Goal: Task Accomplishment & Management: Manage account settings

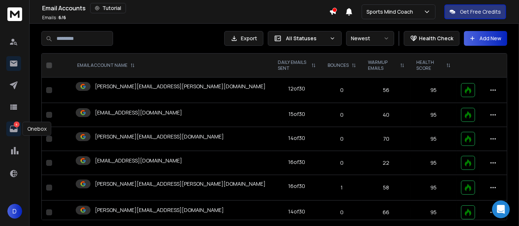
click at [14, 125] on p "4" at bounding box center [17, 125] width 6 height 6
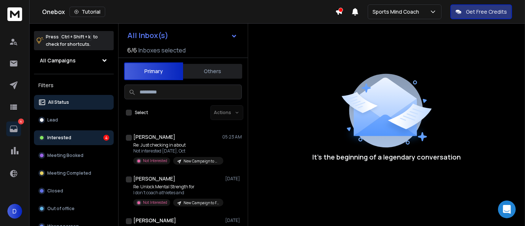
click at [68, 130] on button "Interested 4" at bounding box center [74, 137] width 80 height 15
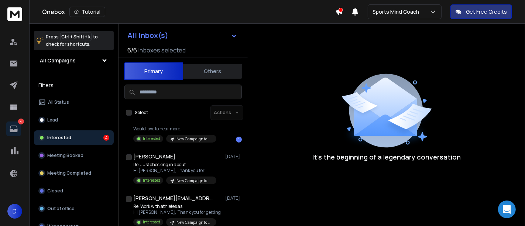
scroll to position [149, 0]
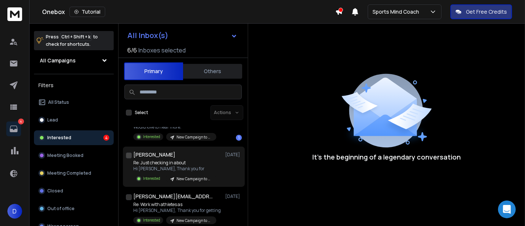
click at [163, 155] on h1 "[PERSON_NAME]" at bounding box center [154, 154] width 42 height 7
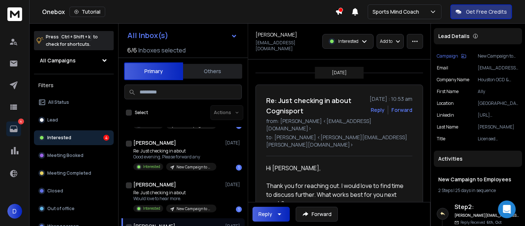
scroll to position [79, 0]
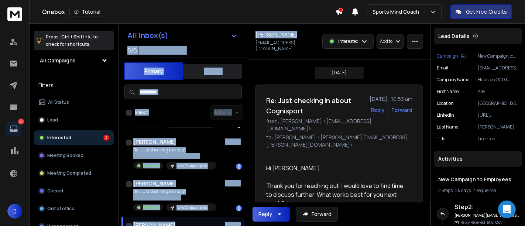
drag, startPoint x: 290, startPoint y: 33, endPoint x: 248, endPoint y: 33, distance: 42.5
click at [248, 33] on div "All Inbox(s) 6 / 6 Inboxes selected Primary Others Select Actions [PERSON_NAME]…" at bounding box center [321, 137] width 407 height 226
click at [295, 30] on div "Ally [PERSON_NAME] Ally [PERSON_NAME] [EMAIL_ADDRESS][DOMAIN_NAME] Interested A…" at bounding box center [339, 42] width 183 height 36
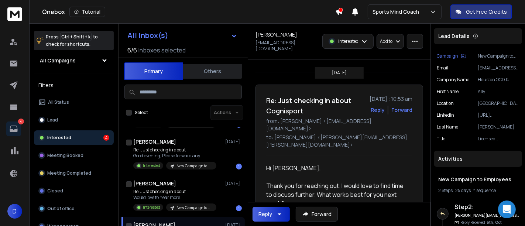
click at [295, 30] on div "Ally [PERSON_NAME] Ally [PERSON_NAME] [EMAIL_ADDRESS][DOMAIN_NAME] Interested A…" at bounding box center [339, 42] width 183 height 36
copy div "Ally [PERSON_NAME] Ally [PERSON_NAME]"
click at [295, 30] on div "Ally [PERSON_NAME] Ally [PERSON_NAME] [EMAIL_ADDRESS][DOMAIN_NAME] Interested A…" at bounding box center [339, 42] width 183 height 36
